Goal: Check status: Check status

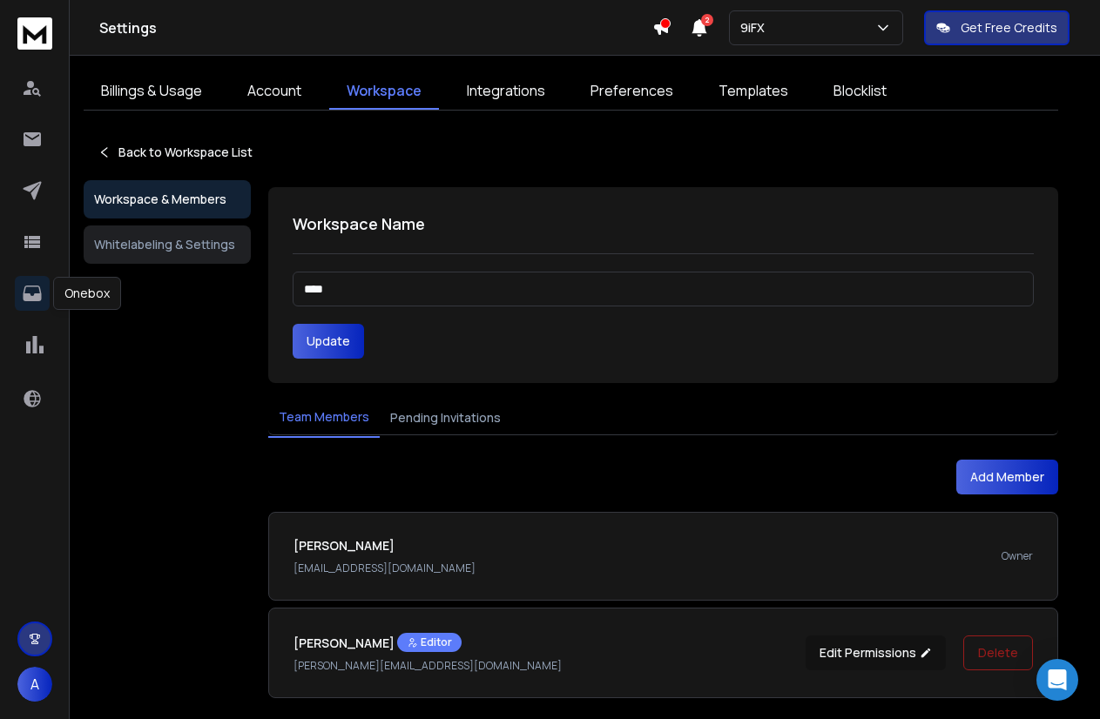
click at [36, 298] on icon at bounding box center [32, 294] width 18 height 16
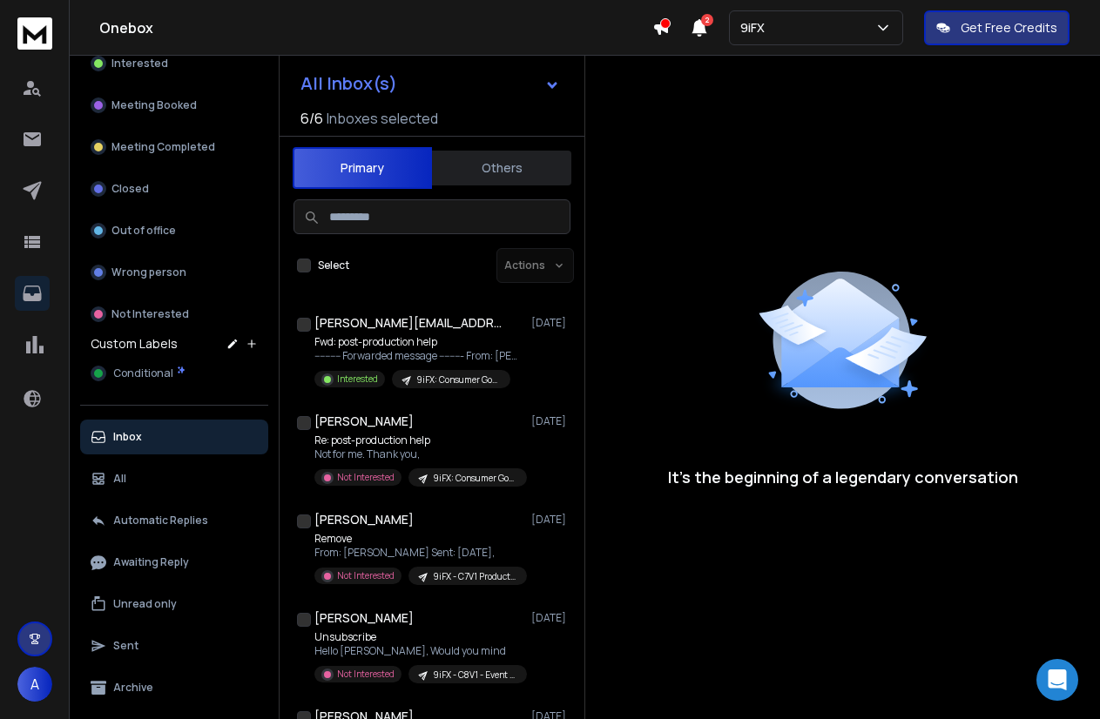
scroll to position [40, 0]
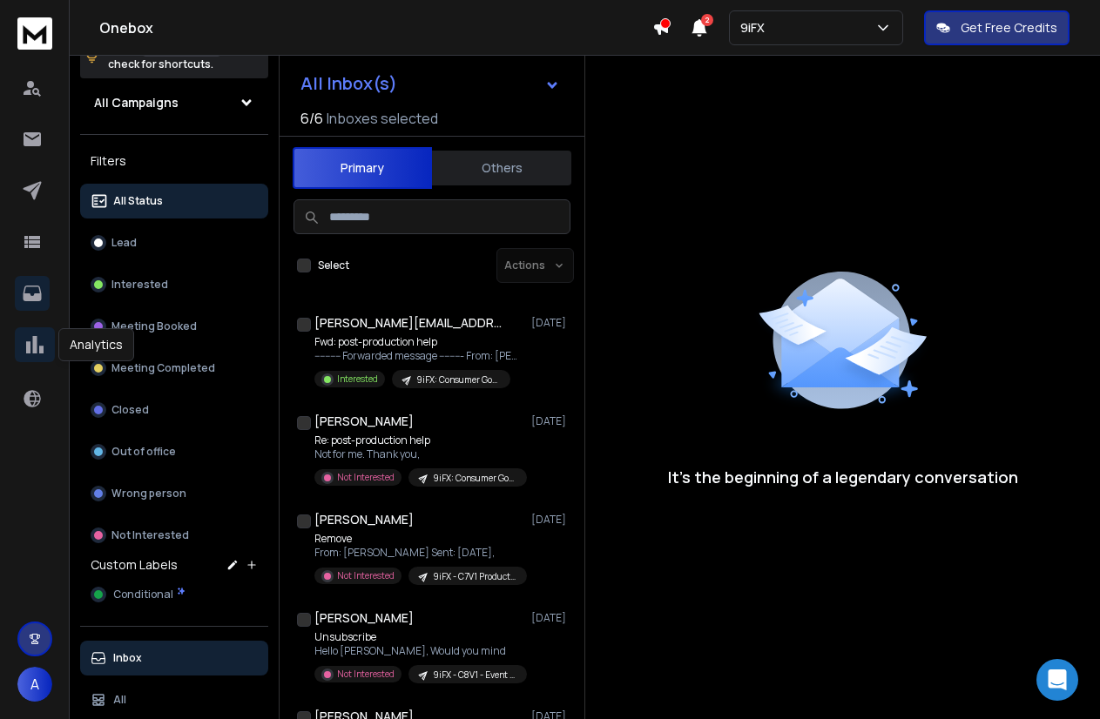
click at [36, 337] on icon at bounding box center [34, 344] width 17 height 17
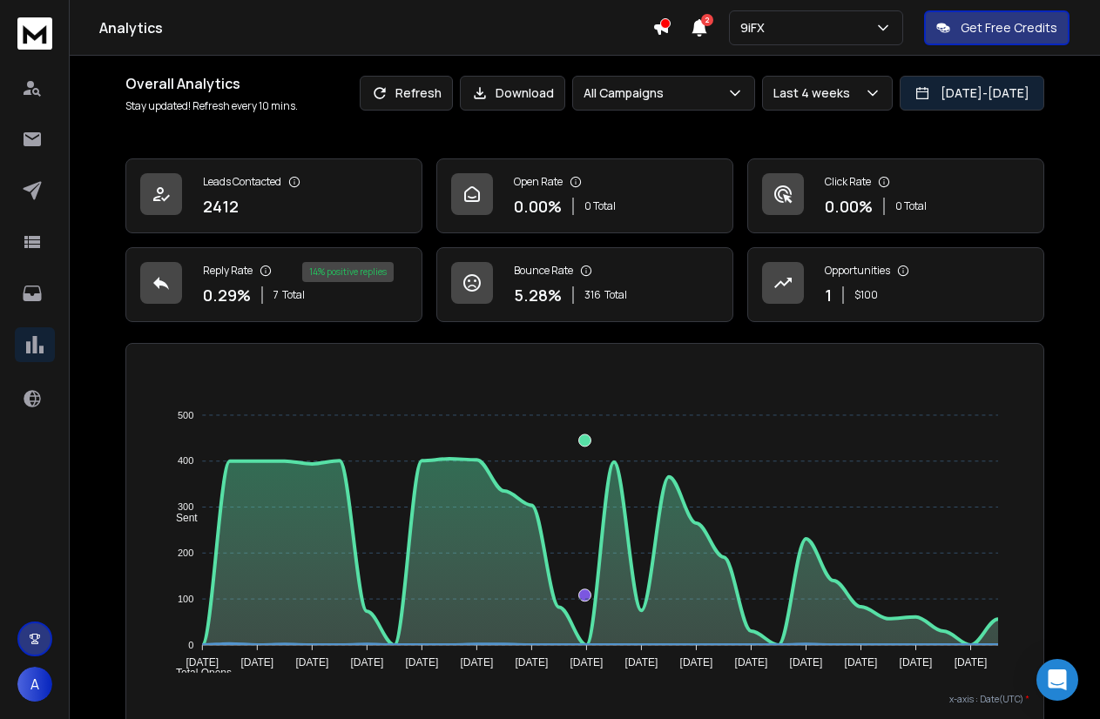
click at [933, 91] on button "[DATE] - [DATE]" at bounding box center [971, 93] width 145 height 35
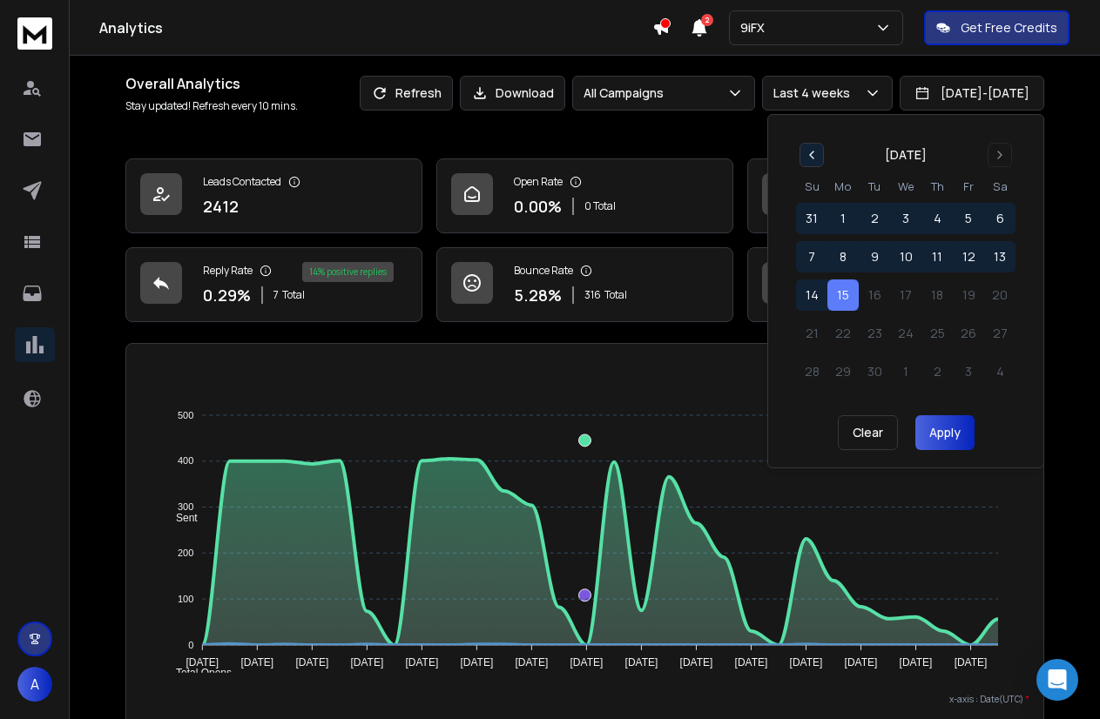
click at [814, 162] on button "Go to previous month" at bounding box center [811, 155] width 24 height 24
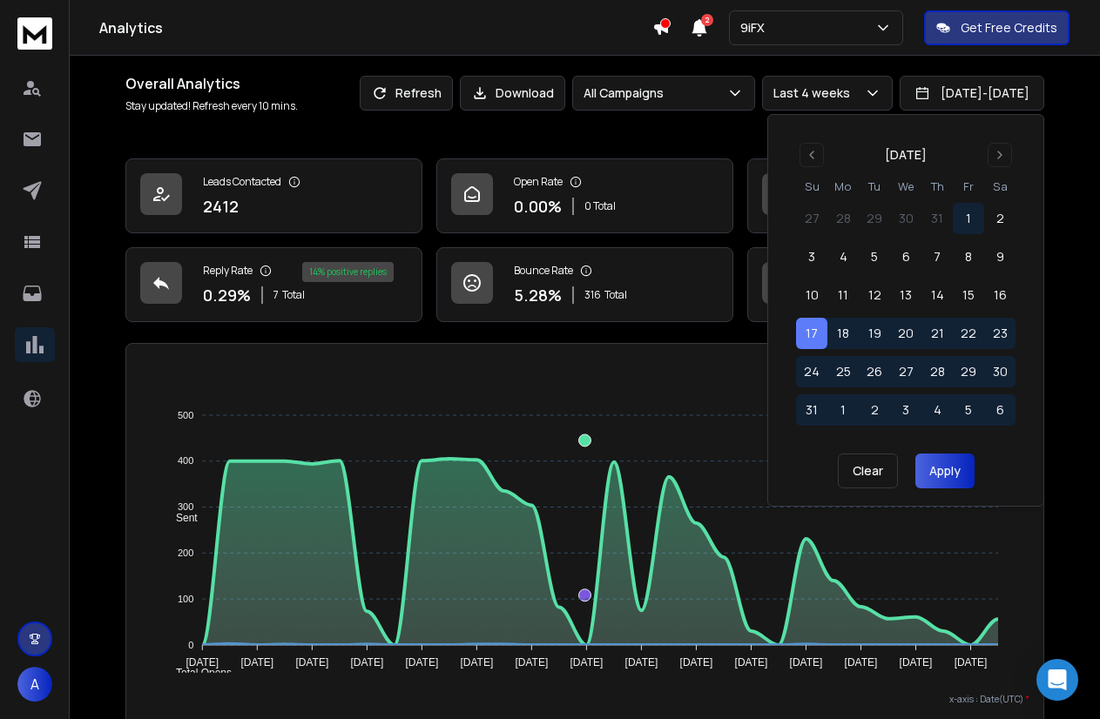
click at [970, 213] on button "1" at bounding box center [968, 218] width 31 height 31
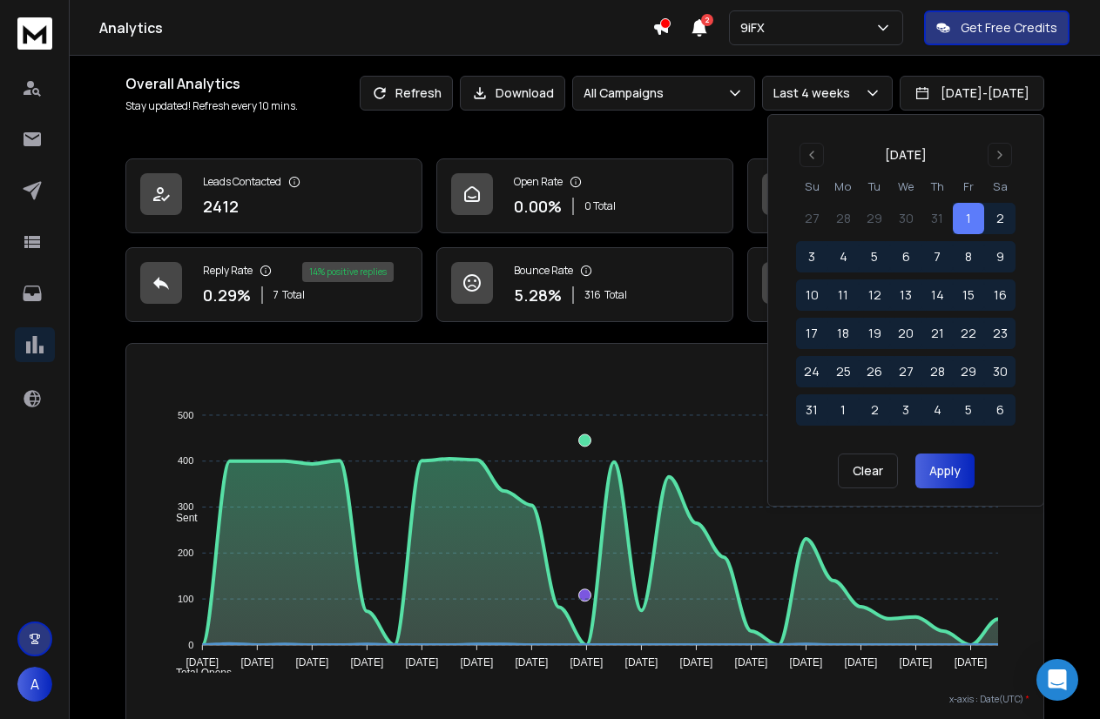
click at [997, 372] on button "30" at bounding box center [999, 371] width 31 height 31
click at [812, 410] on button "31" at bounding box center [811, 409] width 31 height 31
click at [946, 476] on button "Apply" at bounding box center [944, 471] width 59 height 35
